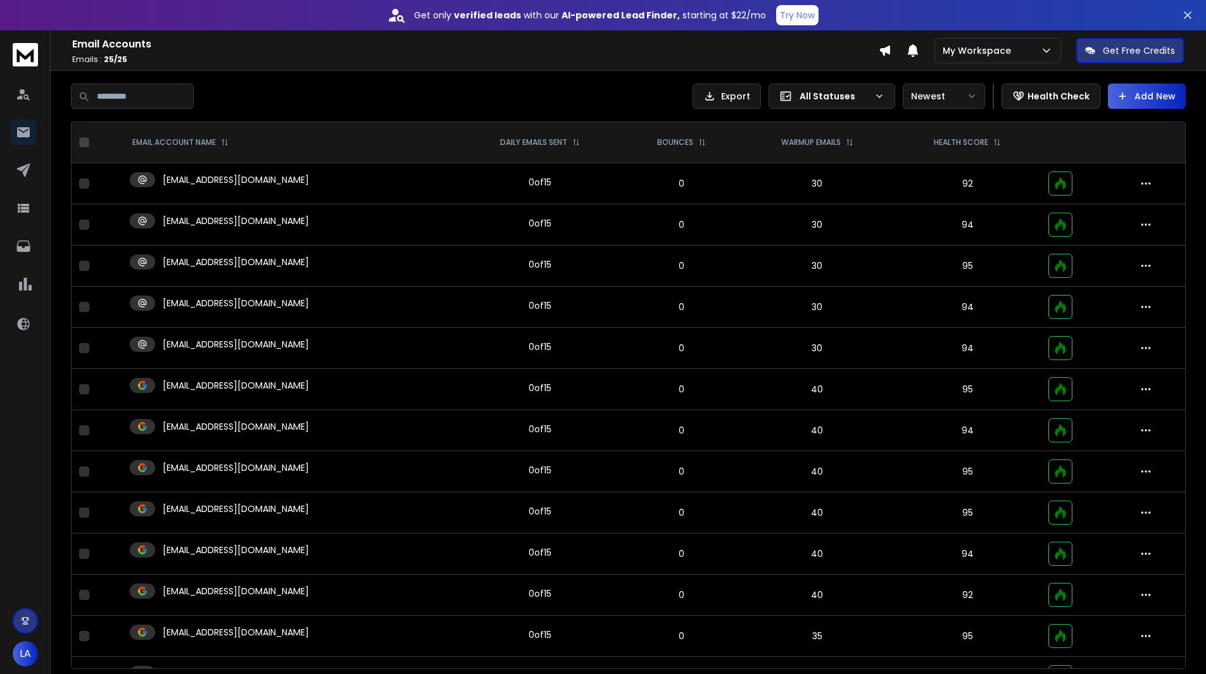
click at [1190, 11] on icon at bounding box center [1187, 14] width 11 height 11
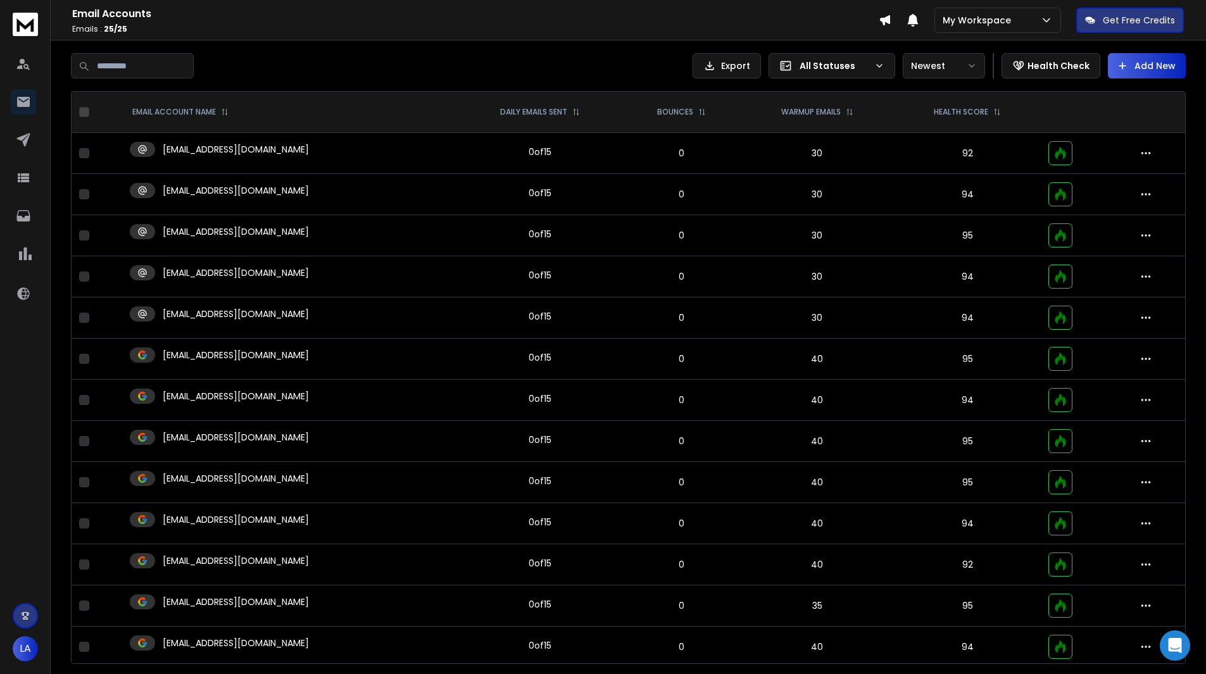
click at [951, 156] on td "92" at bounding box center [968, 153] width 146 height 41
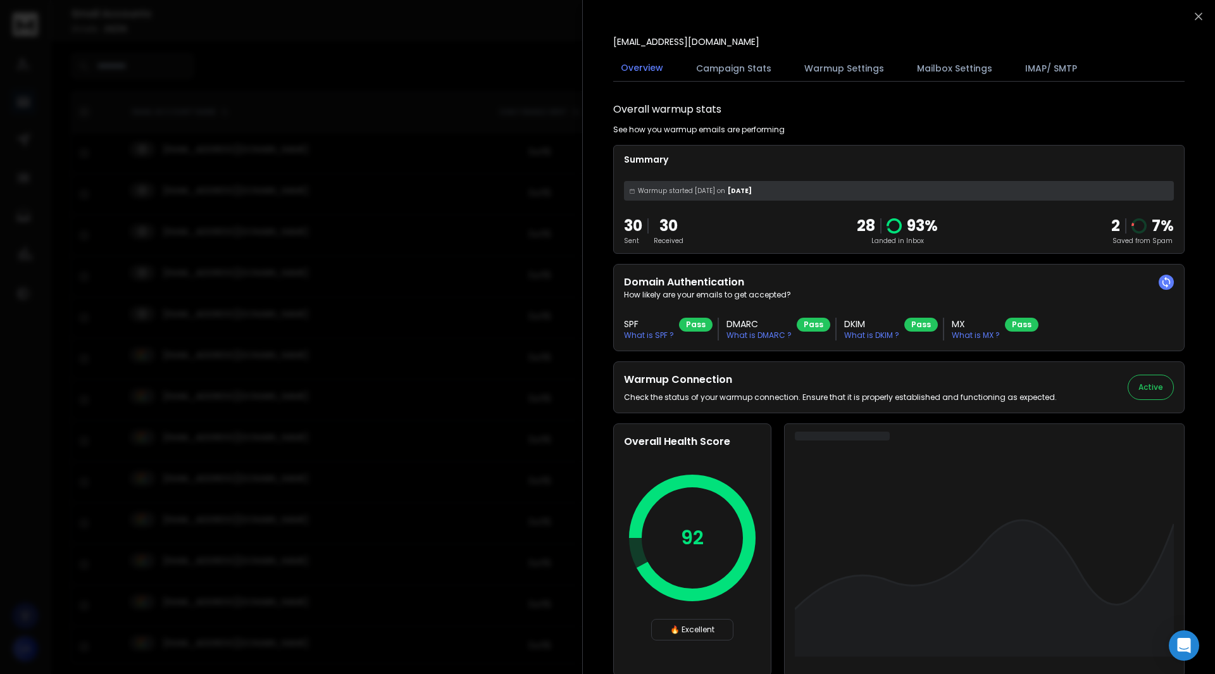
drag, startPoint x: 688, startPoint y: 227, endPoint x: 682, endPoint y: 220, distance: 8.6
click at [684, 224] on div "30 Sent 30 Received 28 93 % Landed in Inbox 2 7 % Saved from Spam" at bounding box center [899, 231] width 550 height 30
click at [694, 189] on span "Warmup started [DATE] on" at bounding box center [681, 190] width 87 height 9
click at [711, 260] on div "Overall warmup stats See how you warmup emails are performing Summary Warmup st…" at bounding box center [899, 527] width 572 height 870
drag, startPoint x: 714, startPoint y: 229, endPoint x: 686, endPoint y: 235, distance: 28.6
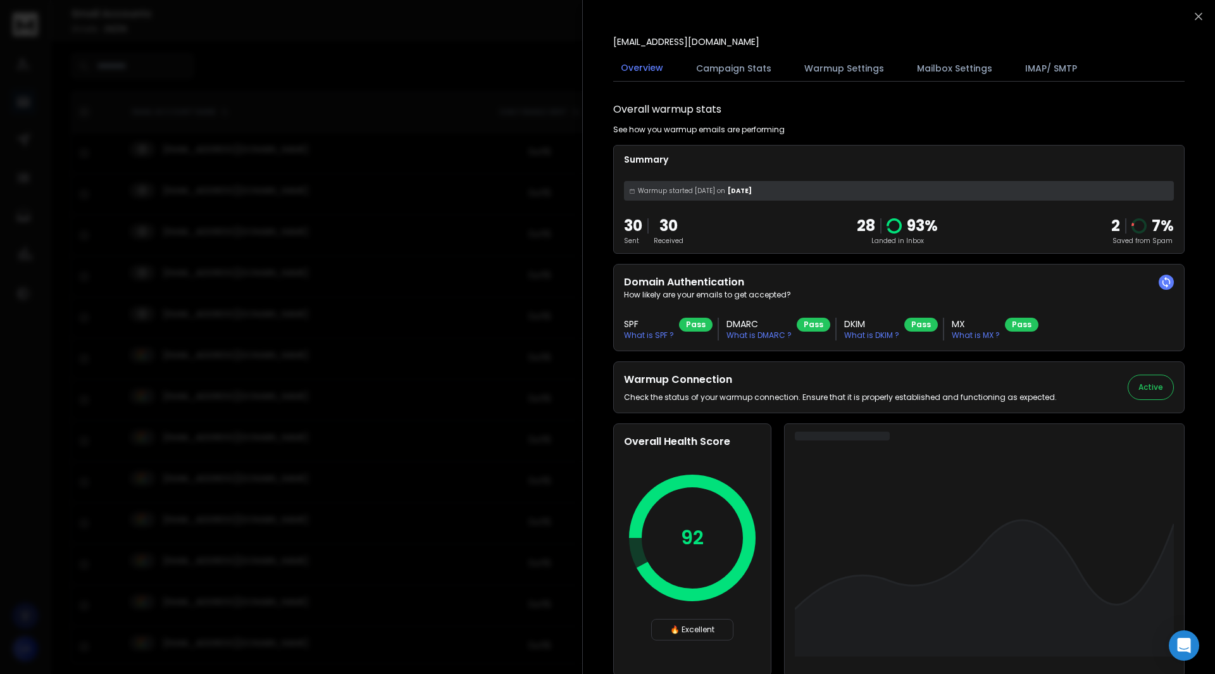
click at [686, 234] on div "30 Sent 30 Received 28 93 % Landed in Inbox 2 7 % Saved from Spam" at bounding box center [899, 231] width 550 height 30
drag, startPoint x: 691, startPoint y: 242, endPoint x: 651, endPoint y: 241, distance: 39.9
click at [651, 241] on div "30 Sent 30 Received 28 93 % Landed in Inbox 2 7 % Saved from Spam" at bounding box center [899, 231] width 550 height 30
click at [692, 229] on div "30 Sent 30 Received 28 93 % Landed in Inbox 2 7 % Saved from Spam" at bounding box center [899, 231] width 550 height 30
drag, startPoint x: 689, startPoint y: 224, endPoint x: 621, endPoint y: 217, distance: 68.8
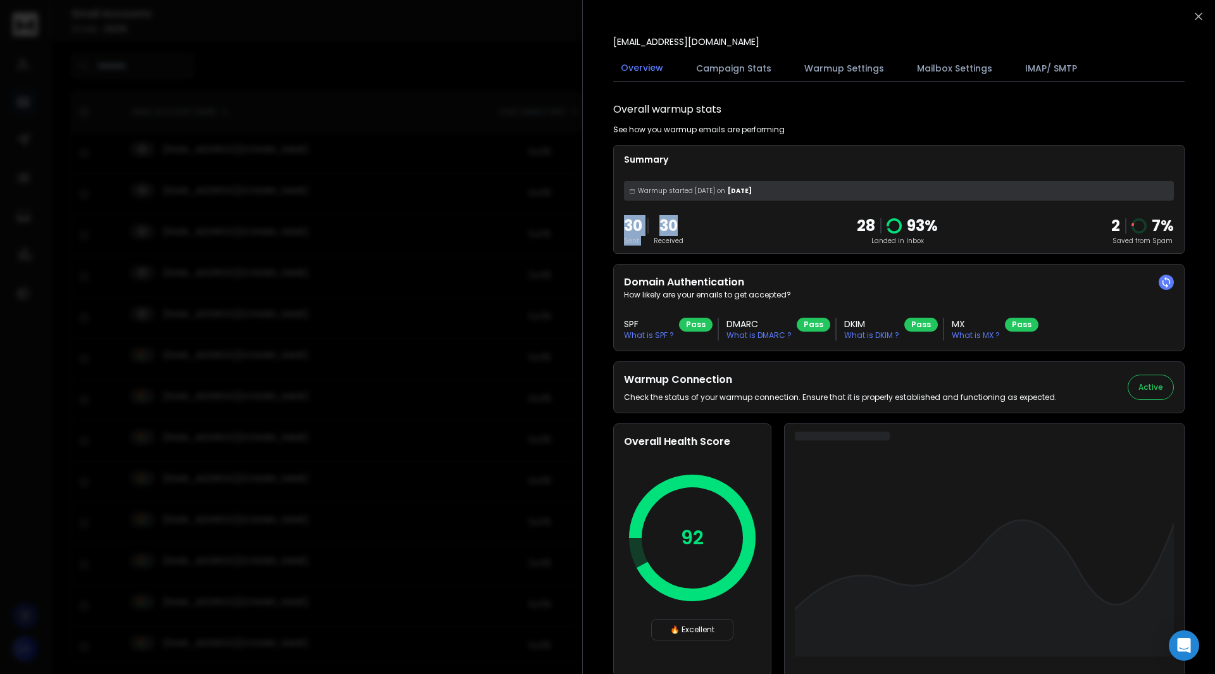
click at [621, 217] on div "Summary Warmup started [DATE] on [DATE] 30 Sent 30 Received 28 93 % Landed in I…" at bounding box center [899, 199] width 572 height 109
click at [698, 228] on div "30 Sent 30 Received 28 93 % Landed in Inbox 2 7 % Saved from Spam" at bounding box center [899, 231] width 550 height 30
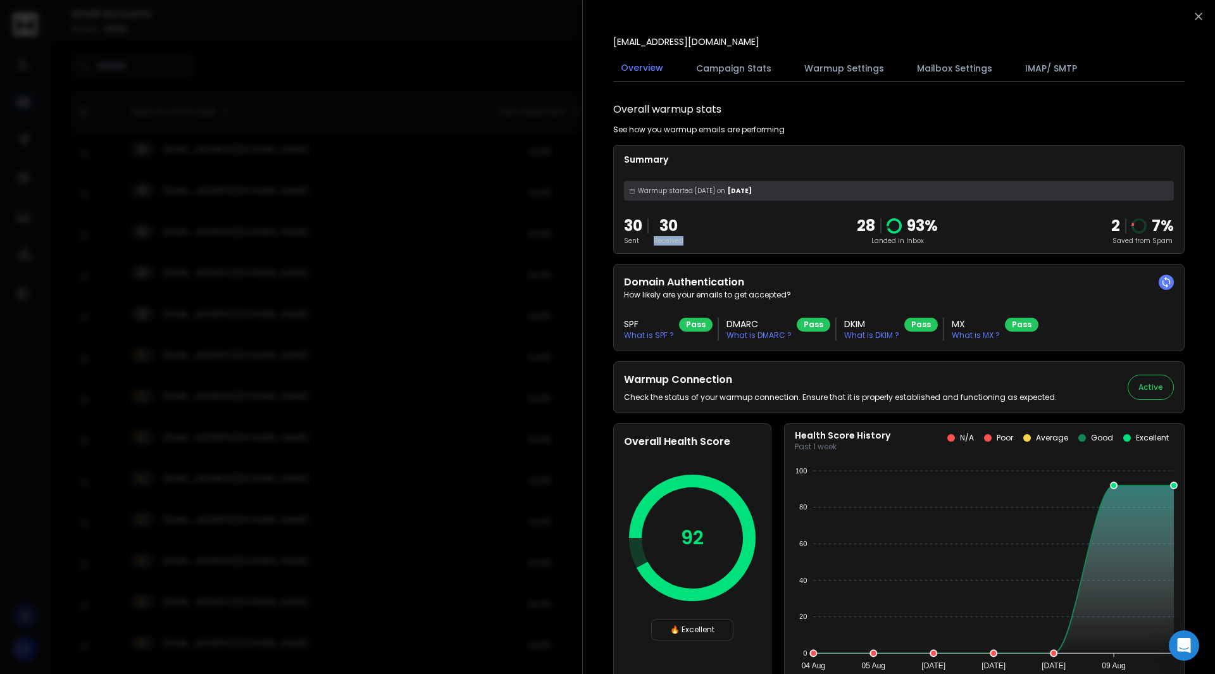
drag, startPoint x: 695, startPoint y: 241, endPoint x: 654, endPoint y: 240, distance: 41.2
click at [654, 240] on div "30 Sent 30 Received 28 93 % Landed in Inbox 2 7 % Saved from Spam" at bounding box center [899, 231] width 550 height 30
click at [620, 229] on div "Summary Warmup started [DATE] on [DATE] 30 Sent 30 Received 28 93 % Landed in I…" at bounding box center [899, 199] width 572 height 109
drag, startPoint x: 636, startPoint y: 223, endPoint x: 691, endPoint y: 239, distance: 57.3
click at [691, 239] on div "30 Sent 30 Received 28 93 % Landed in Inbox 2 7 % Saved from Spam" at bounding box center [899, 231] width 550 height 30
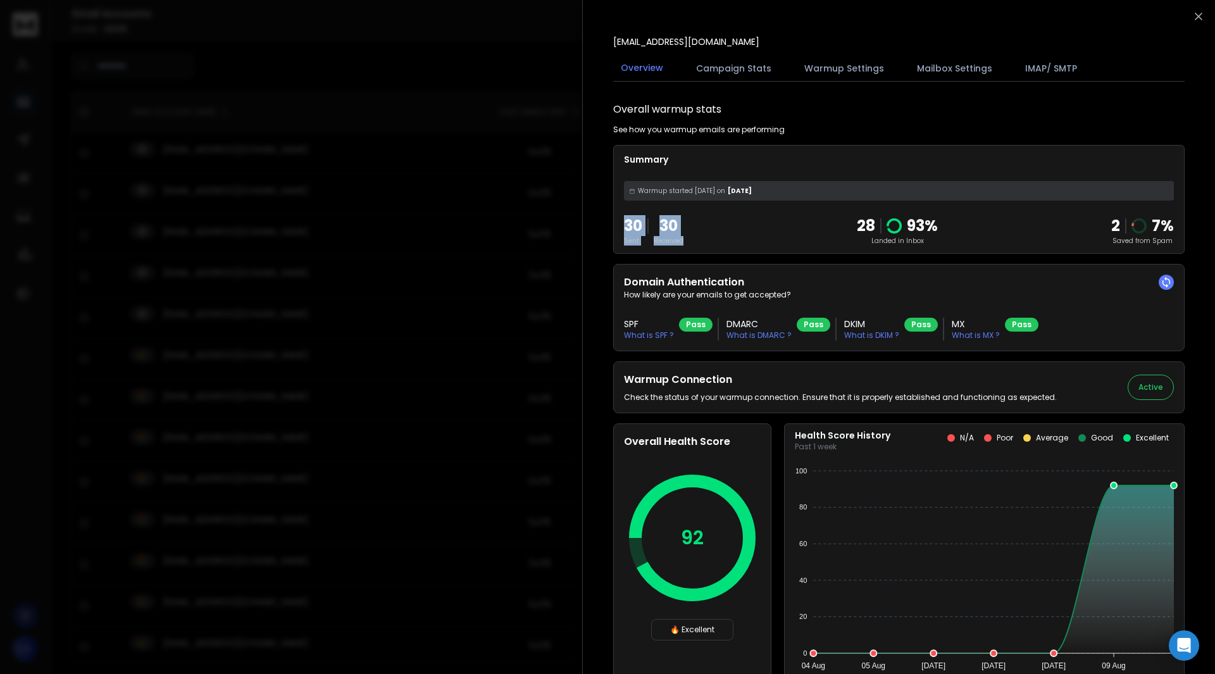
click at [839, 66] on button "Warmup Settings" at bounding box center [844, 68] width 95 height 28
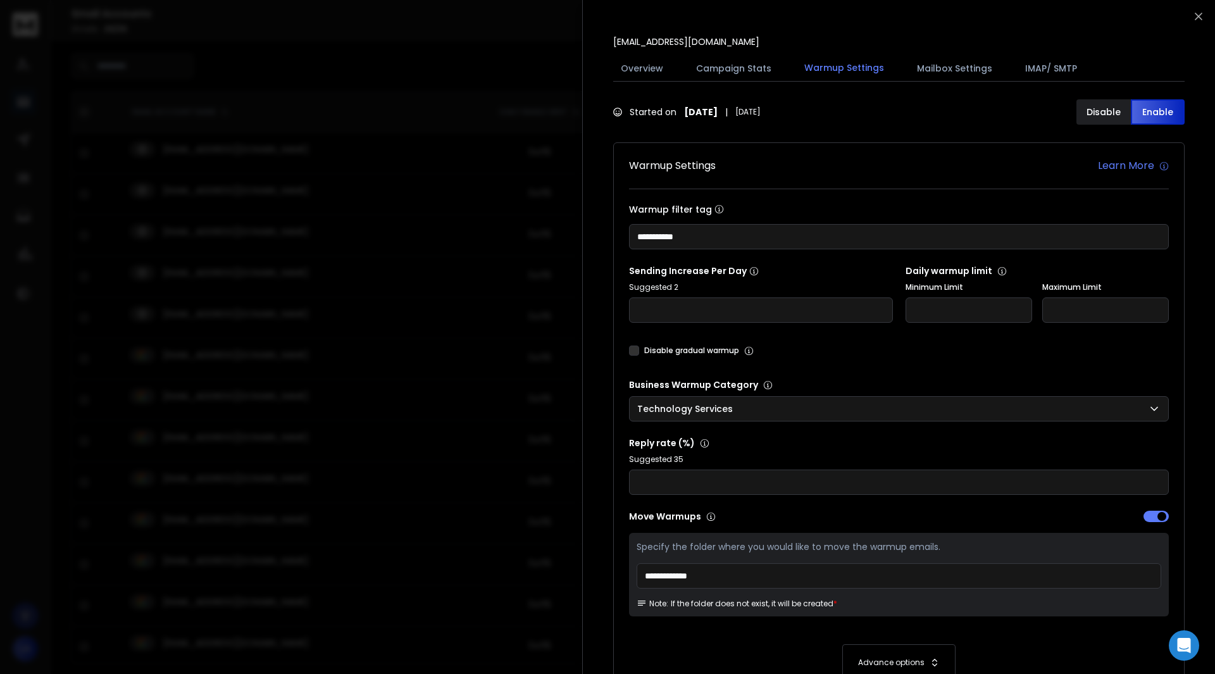
click at [639, 312] on input "*" at bounding box center [761, 310] width 264 height 25
click at [836, 346] on div "Disable gradual warmup" at bounding box center [899, 350] width 540 height 25
click at [532, 153] on div at bounding box center [607, 337] width 1215 height 674
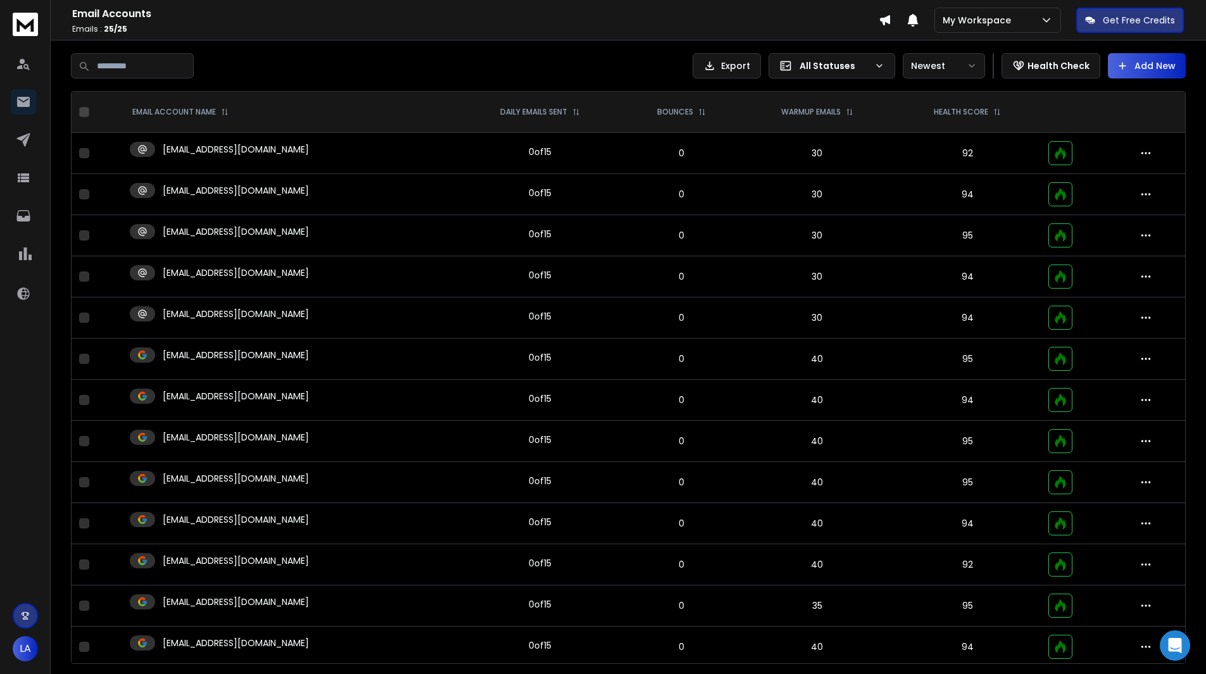
click at [578, 20] on h1 "Email Accounts" at bounding box center [475, 13] width 807 height 15
click at [982, 108] on p "HEALTH SCORE" at bounding box center [961, 112] width 54 height 10
click at [30, 144] on icon at bounding box center [23, 139] width 15 height 15
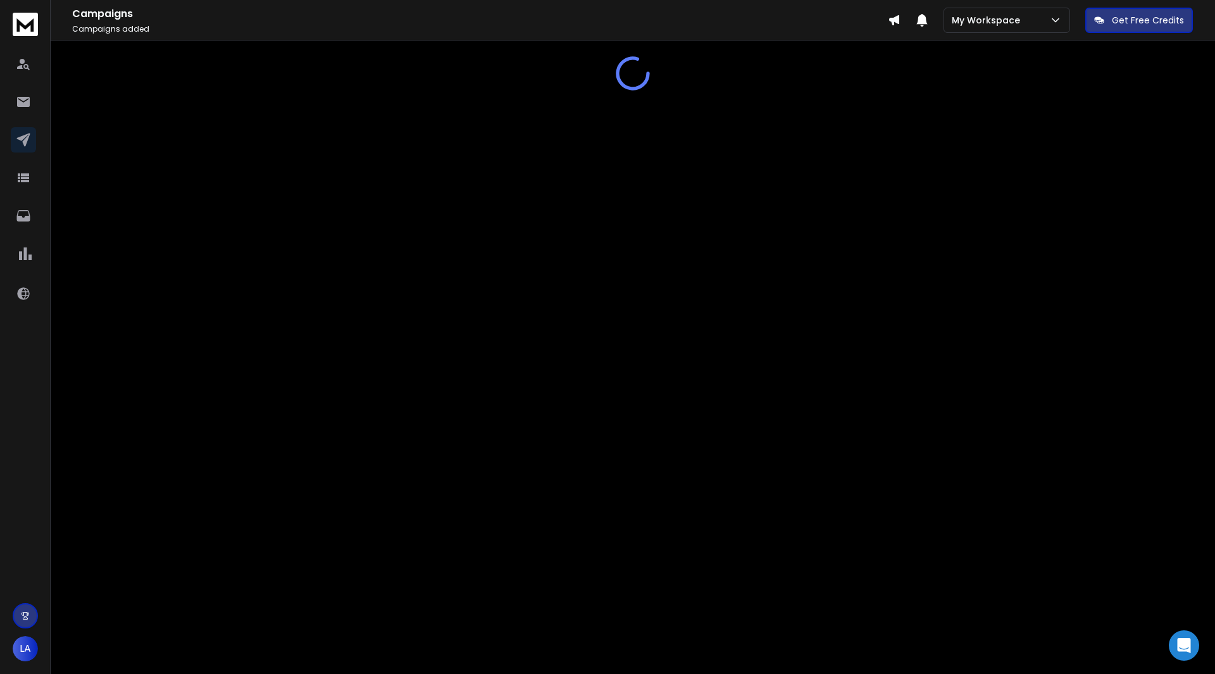
click at [25, 153] on div at bounding box center [25, 142] width 29 height 30
click at [25, 145] on icon at bounding box center [22, 139] width 13 height 13
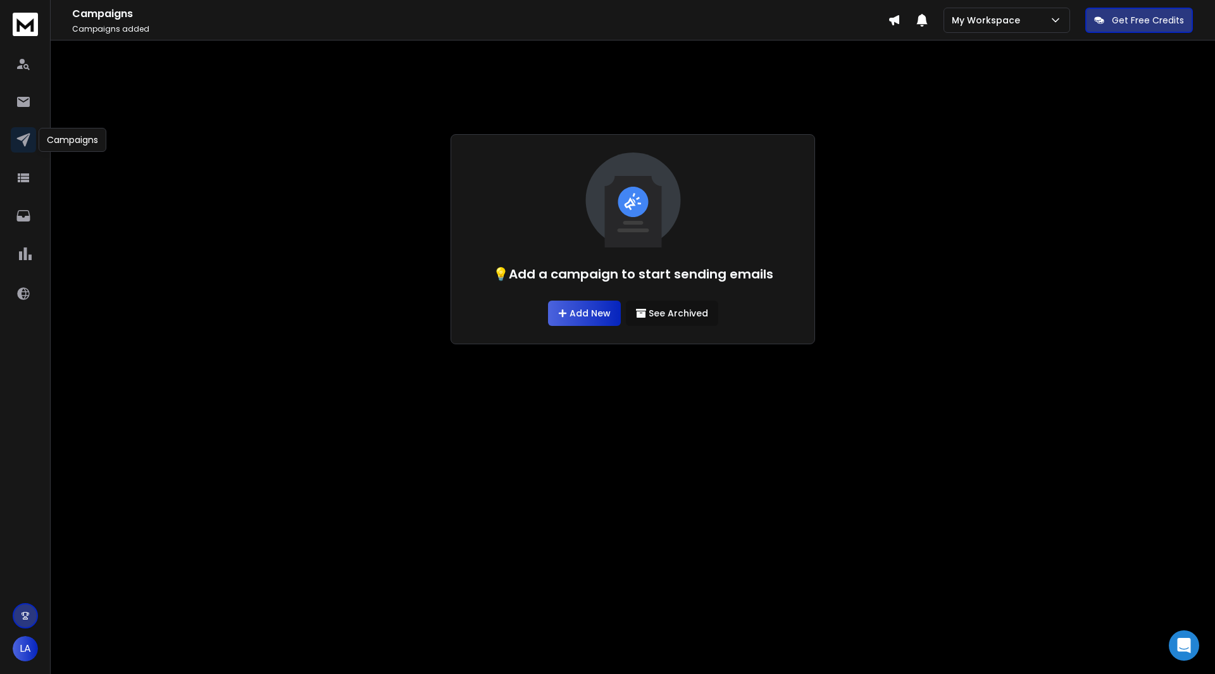
click at [35, 137] on link at bounding box center [23, 139] width 25 height 25
click at [31, 166] on link at bounding box center [23, 177] width 25 height 25
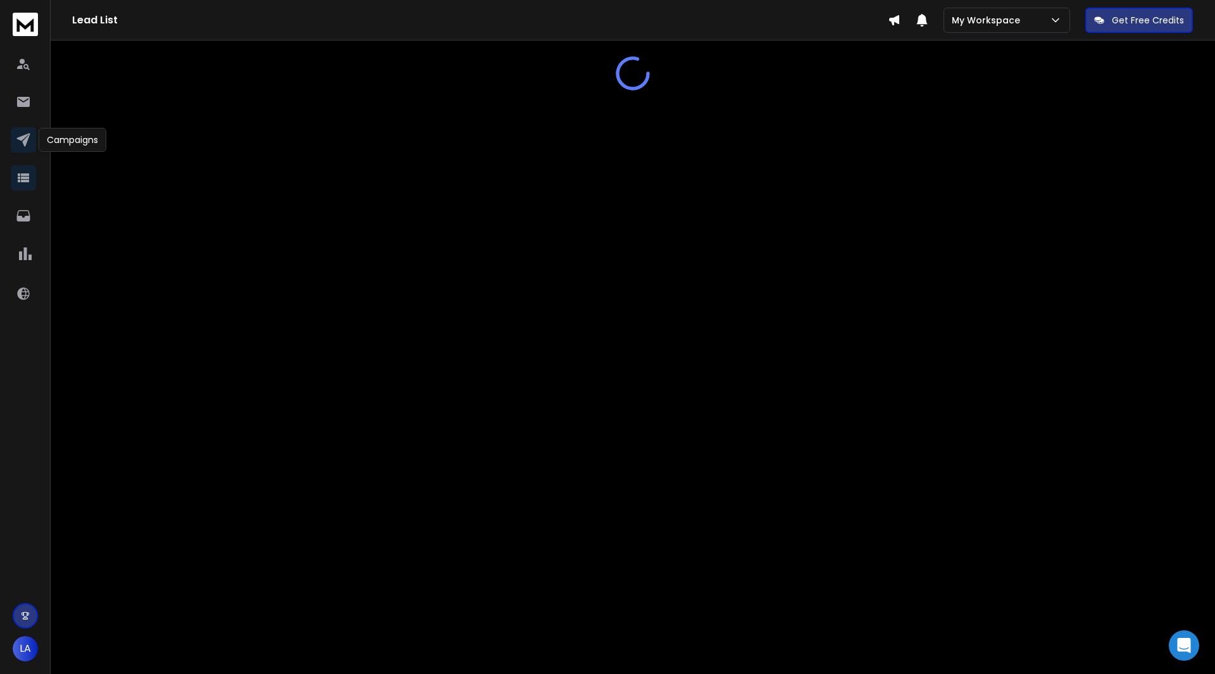
click at [32, 142] on link at bounding box center [23, 139] width 25 height 25
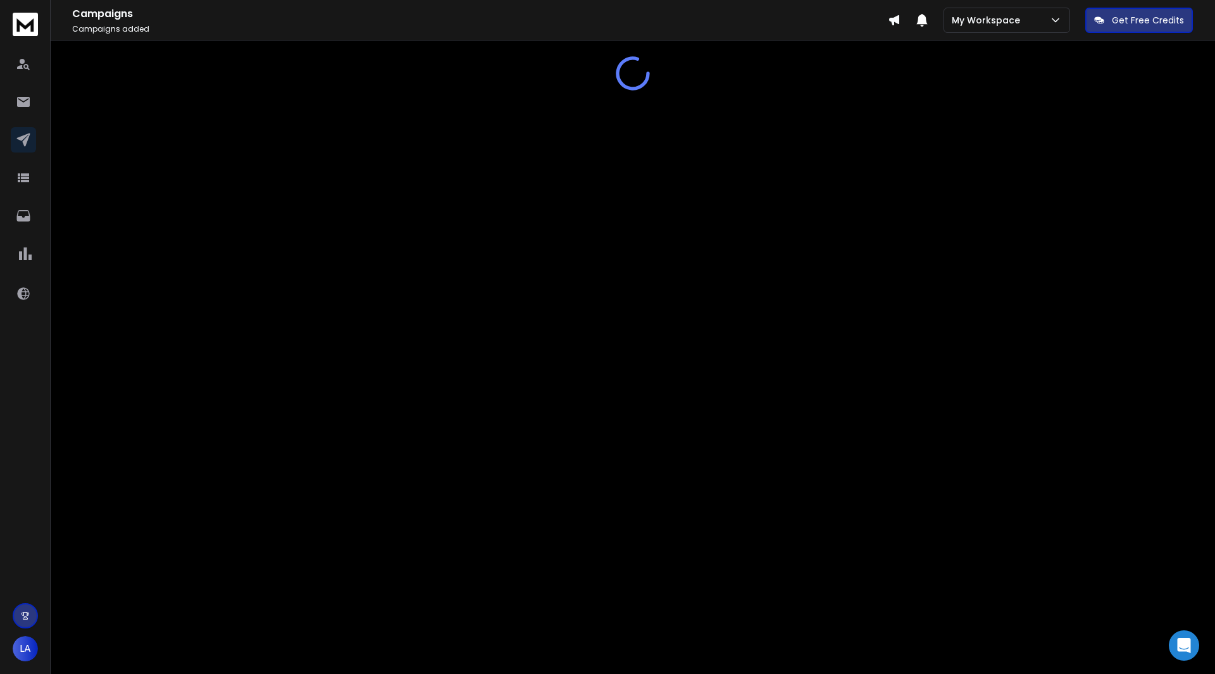
click at [32, 142] on link at bounding box center [23, 139] width 25 height 25
click at [236, 185] on div "Get only verified leads with our AI-powered Lead Finder, starting at $22/mo Try…" at bounding box center [607, 337] width 1215 height 674
